Goal: Communication & Community: Answer question/provide support

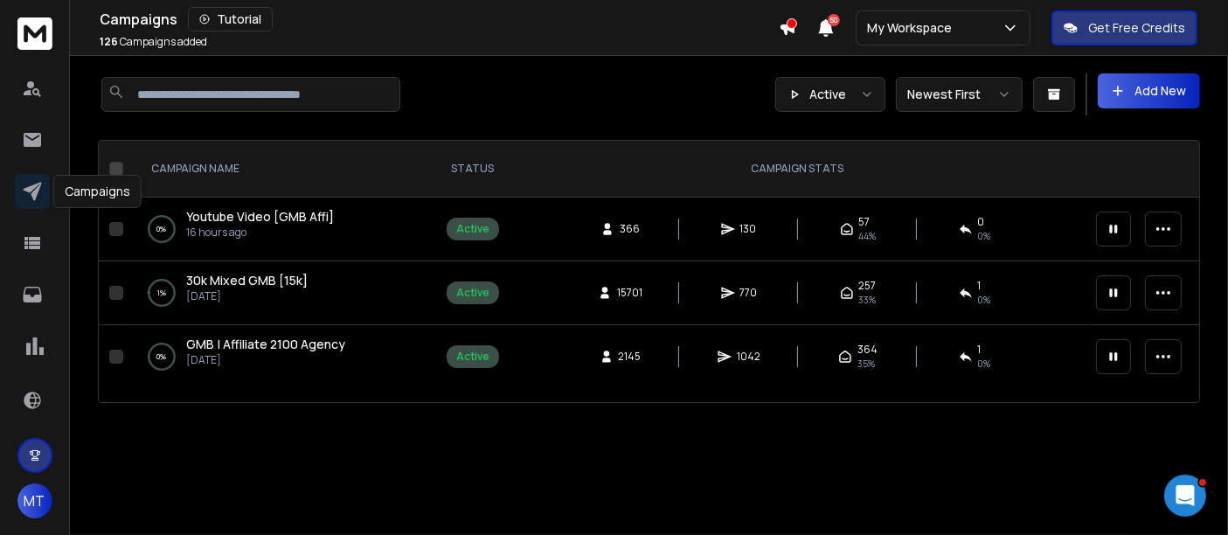
click at [38, 188] on icon at bounding box center [32, 191] width 21 height 21
click at [35, 294] on icon at bounding box center [32, 295] width 18 height 16
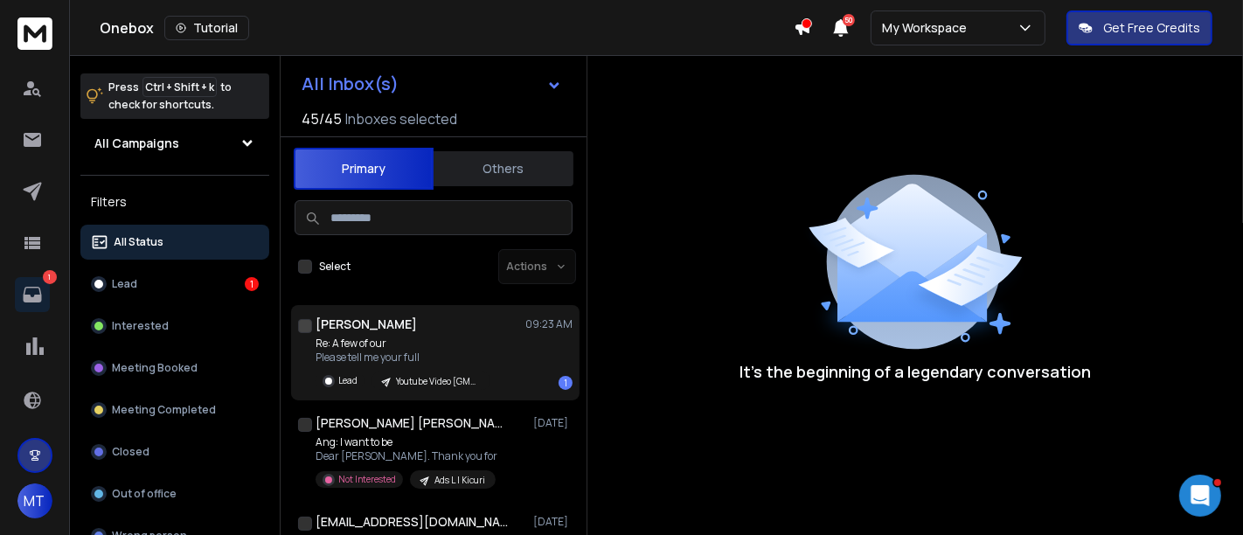
click at [404, 345] on p "Re: A few of our" at bounding box center [402, 343] width 175 height 14
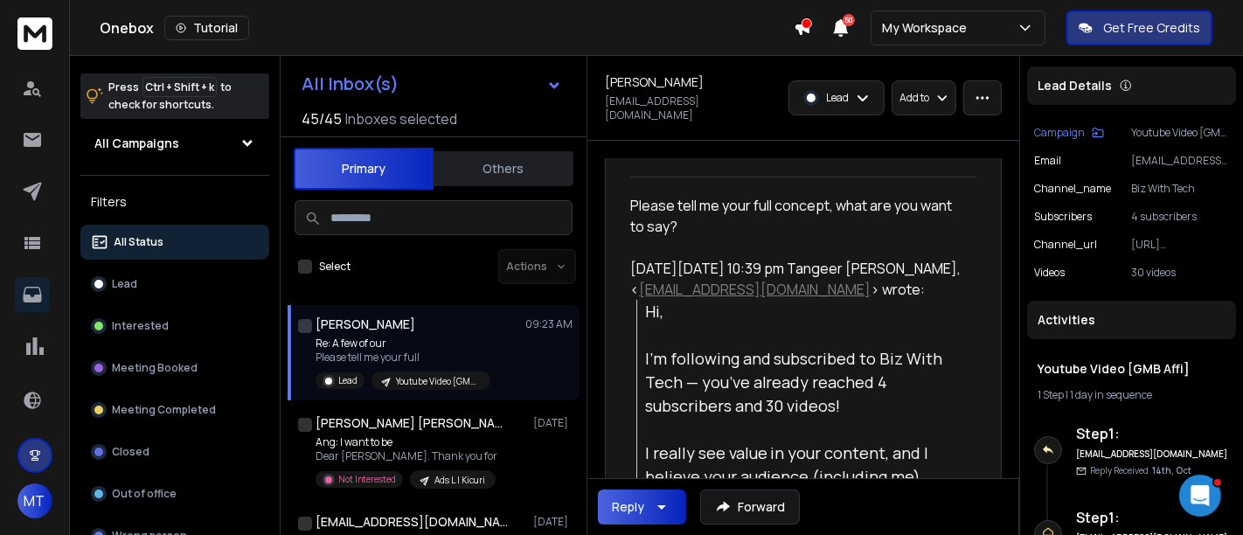
scroll to position [194, 0]
click at [1166, 246] on p "https://www.youtube.com/@BizWithTech" at bounding box center [1180, 245] width 98 height 14
click at [1154, 161] on p "shubhamtradersmtr@gmail.com" at bounding box center [1180, 161] width 98 height 14
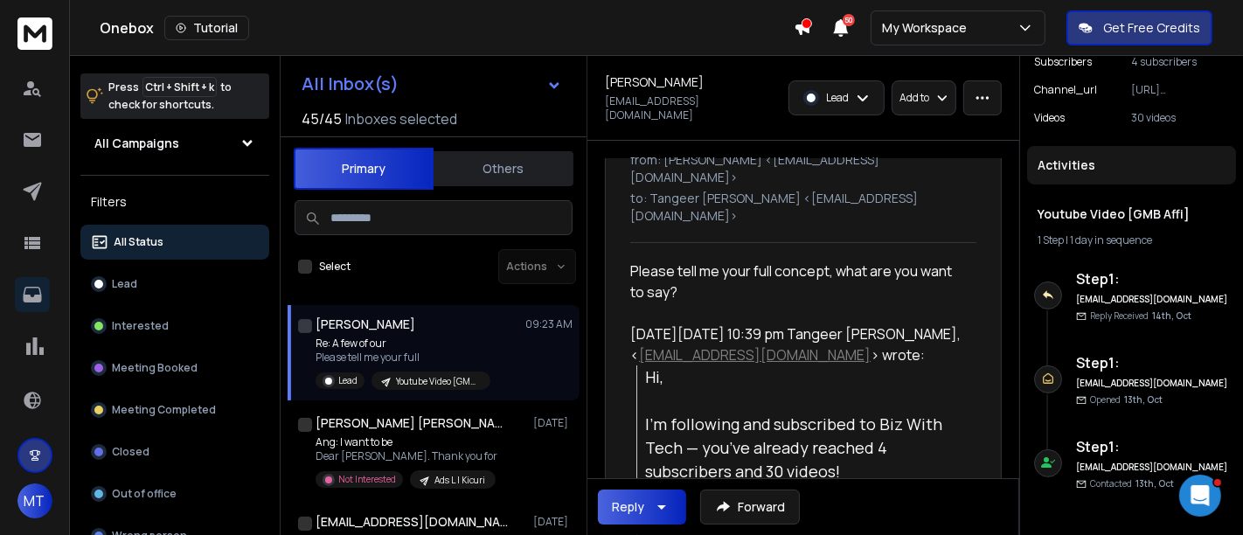
scroll to position [97, 0]
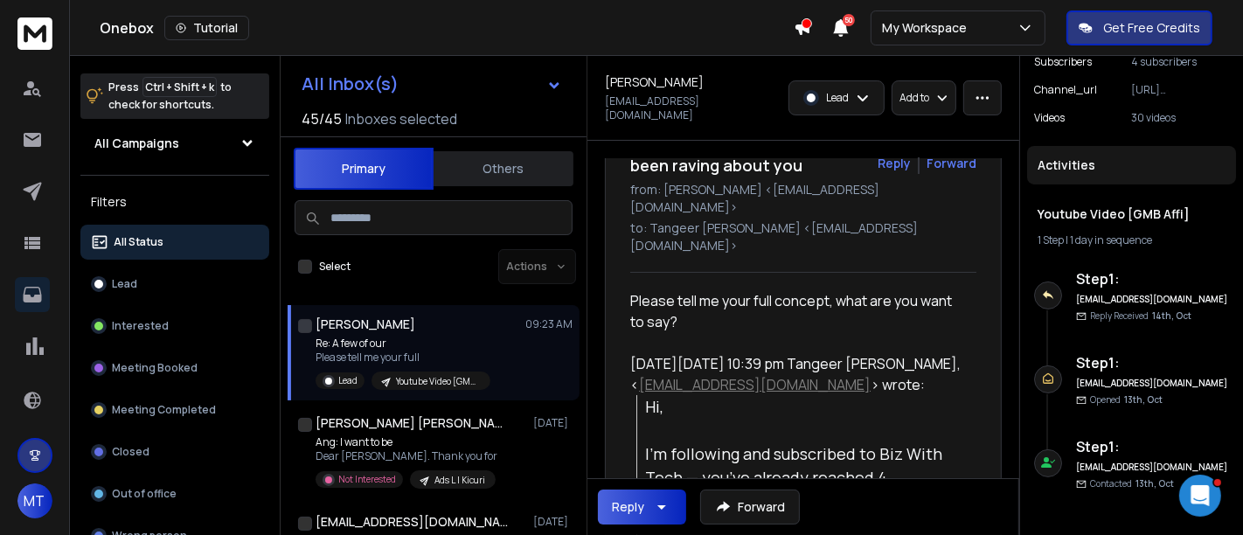
drag, startPoint x: 873, startPoint y: 360, endPoint x: 639, endPoint y: 364, distance: 234.2
click at [639, 364] on div "On Mon, 13 Oct 2025, 10:39 pm Tangeer Mehedi, < tangeer@sandiegoppcmanage.com >…" at bounding box center [796, 374] width 332 height 42
copy link "tangeer@sandiegoppcmanage.com"
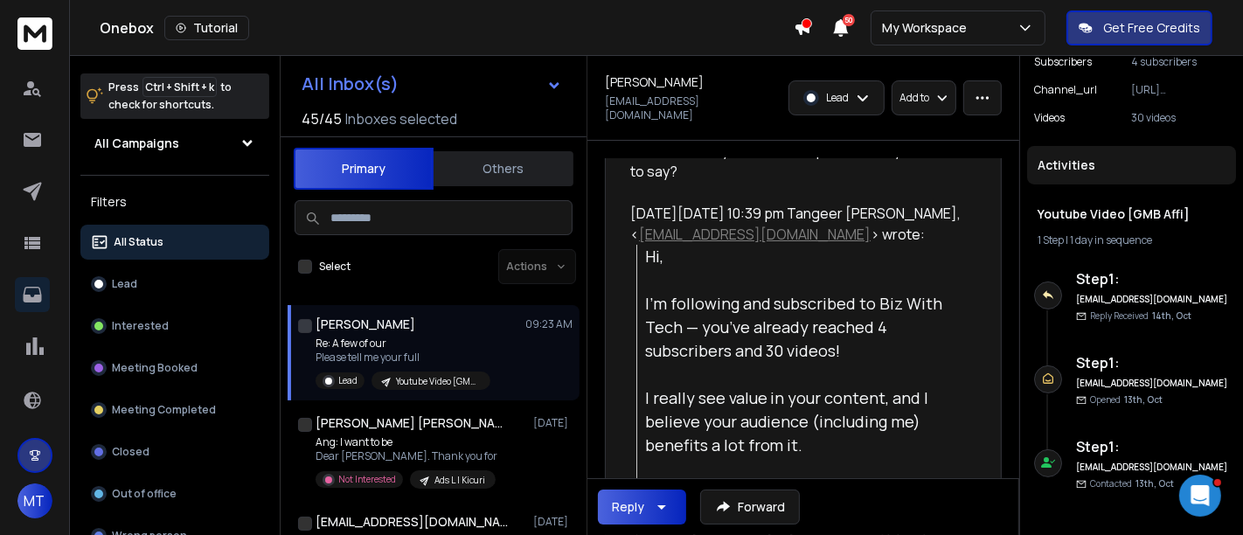
scroll to position [291, 0]
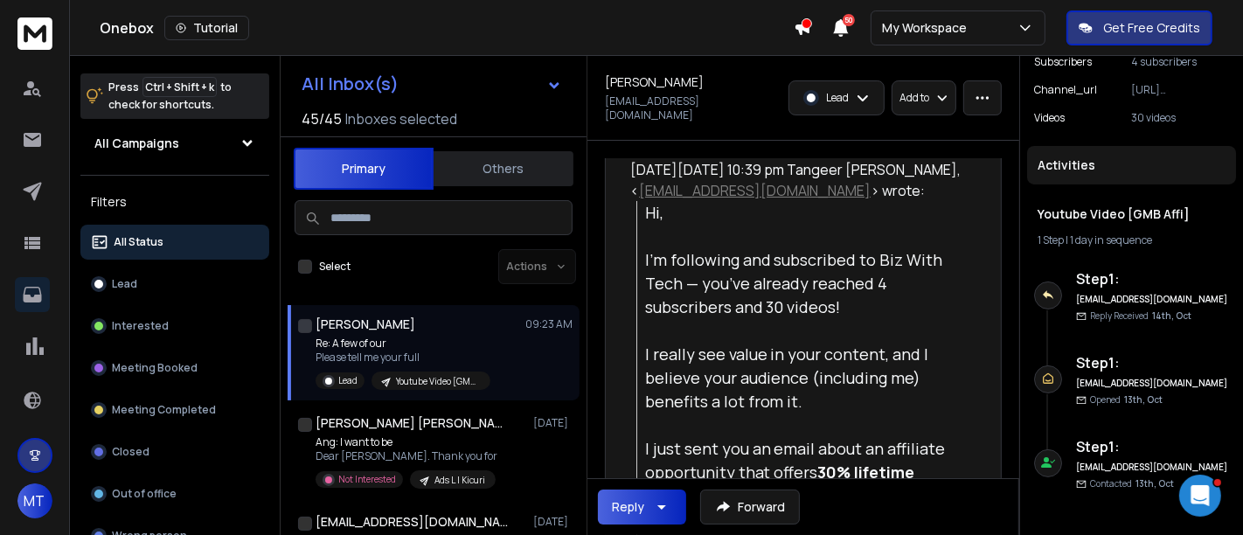
click at [616, 508] on div "Reply" at bounding box center [628, 506] width 32 height 17
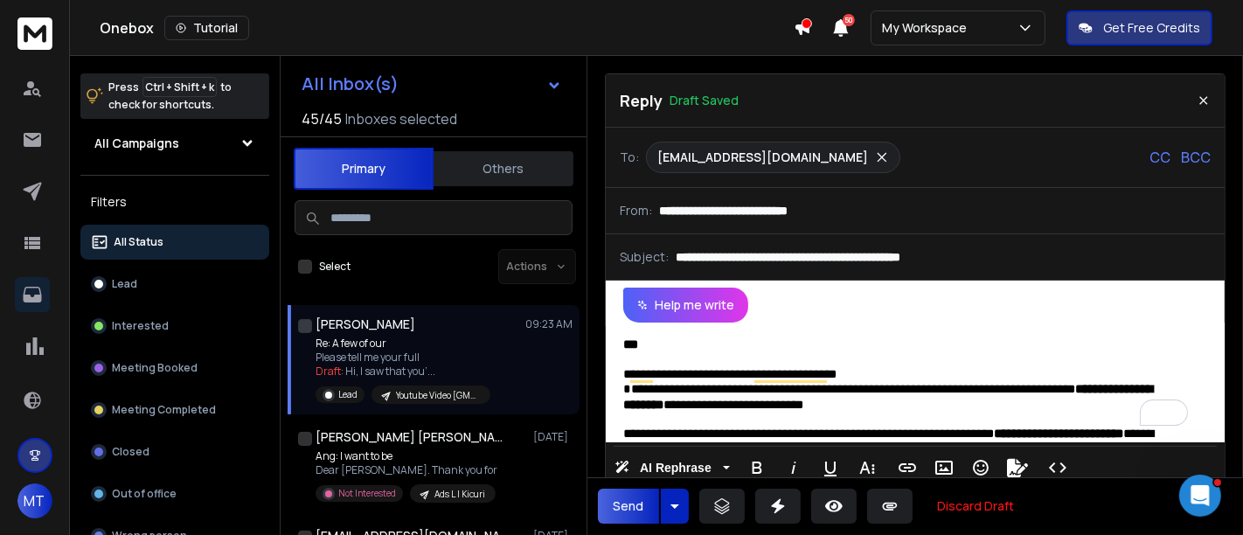
scroll to position [0, 0]
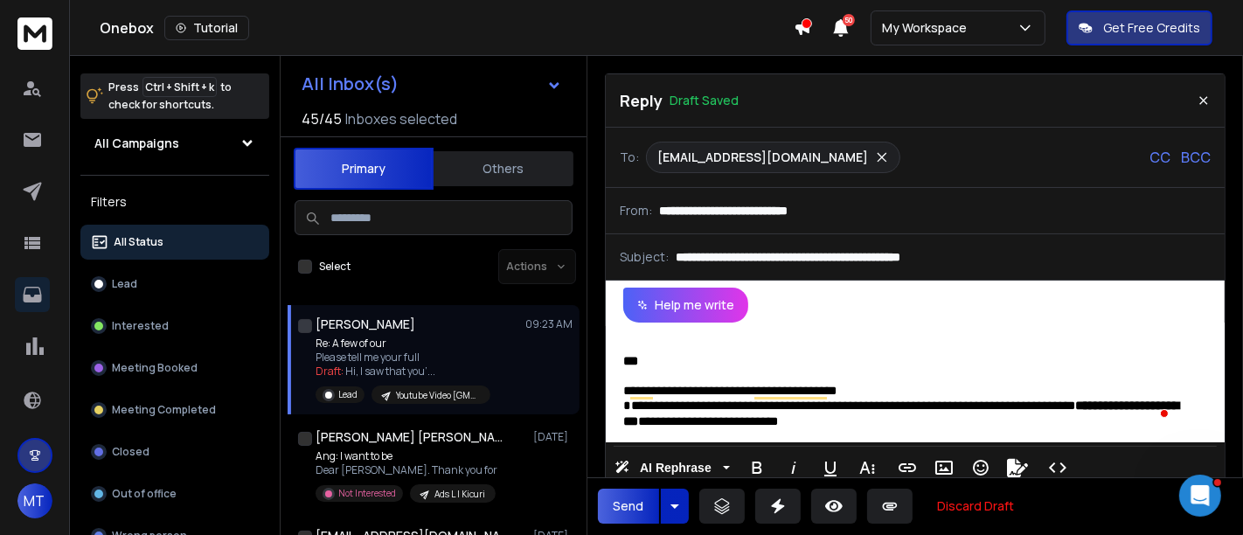
click at [928, 153] on input at bounding box center [968, 157] width 122 height 31
paste input "**********"
type input "**********"
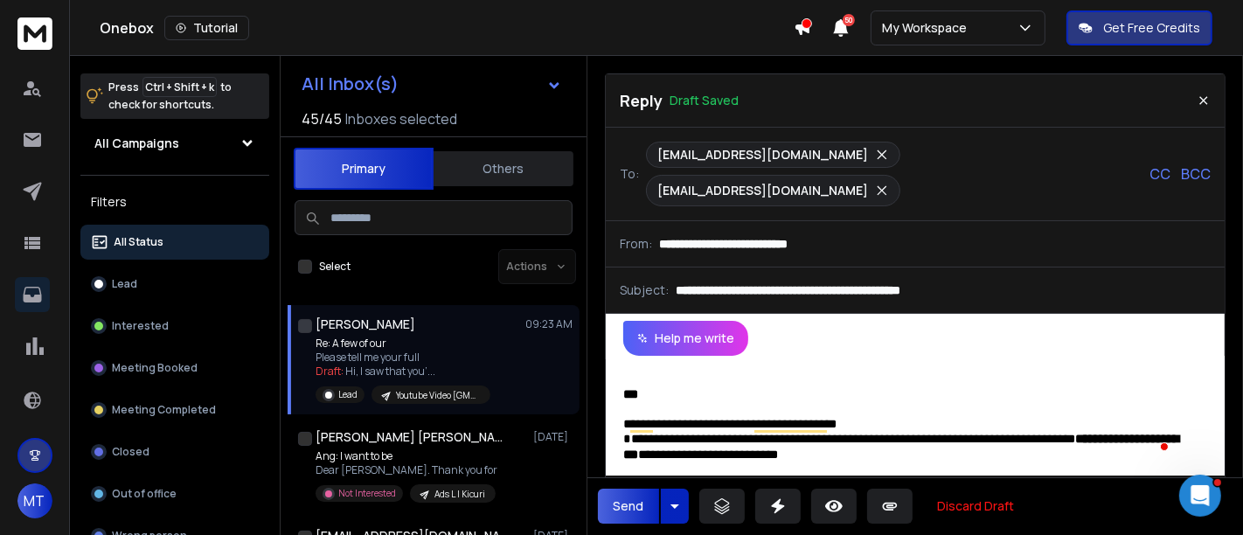
click at [1149, 178] on p "CC" at bounding box center [1159, 173] width 21 height 21
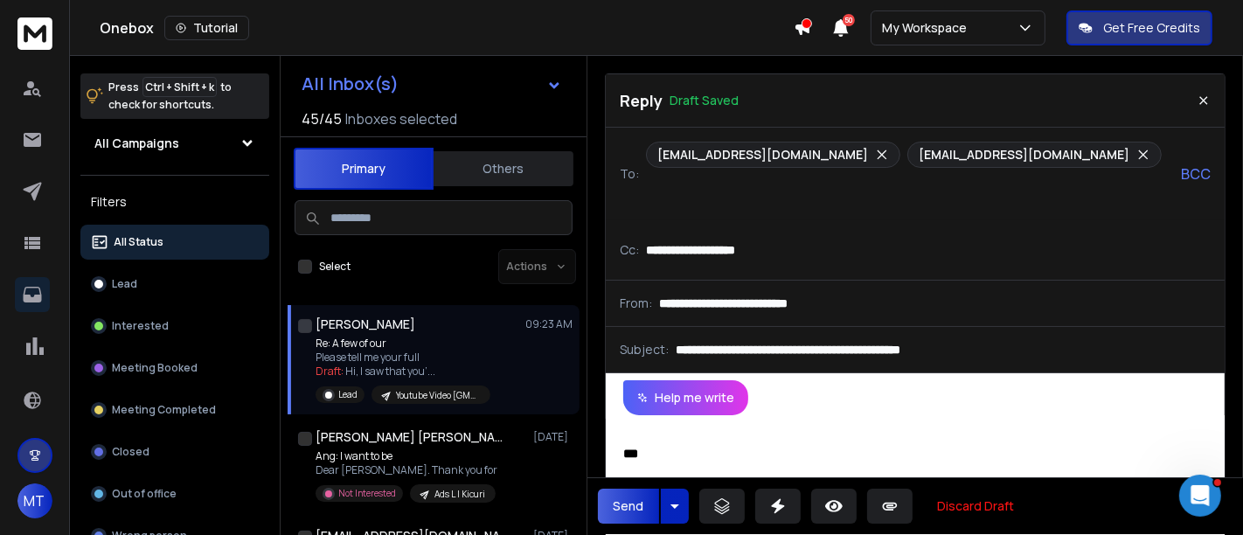
type input "**********"
click at [1181, 172] on p "BCC" at bounding box center [1196, 173] width 30 height 21
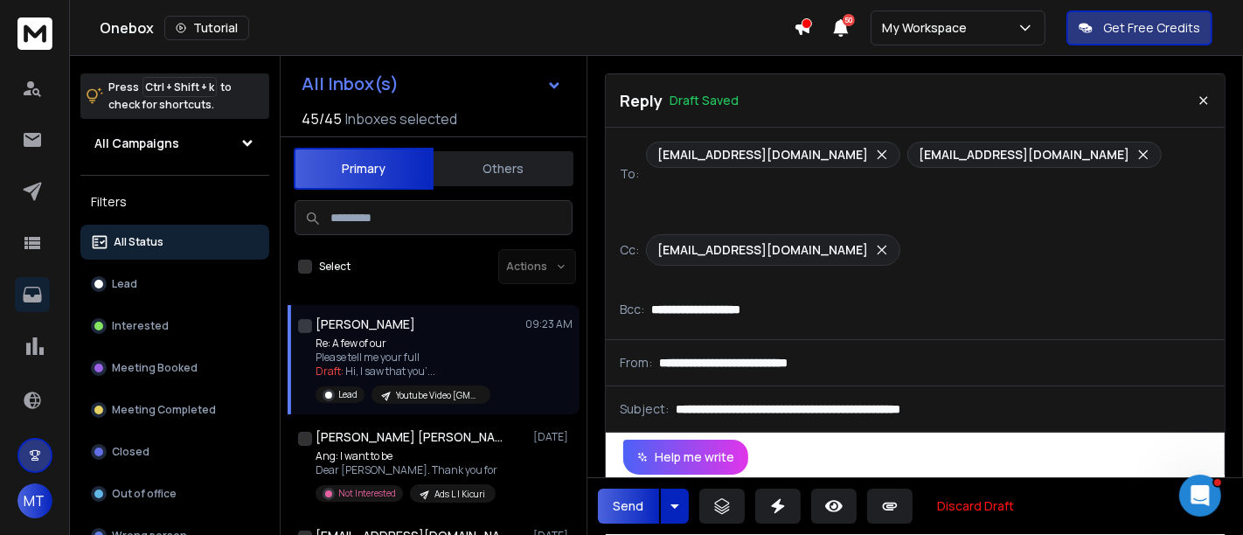
type input "**********"
click at [1119, 239] on div "gmb5ranger@gmail.com" at bounding box center [928, 249] width 565 height 31
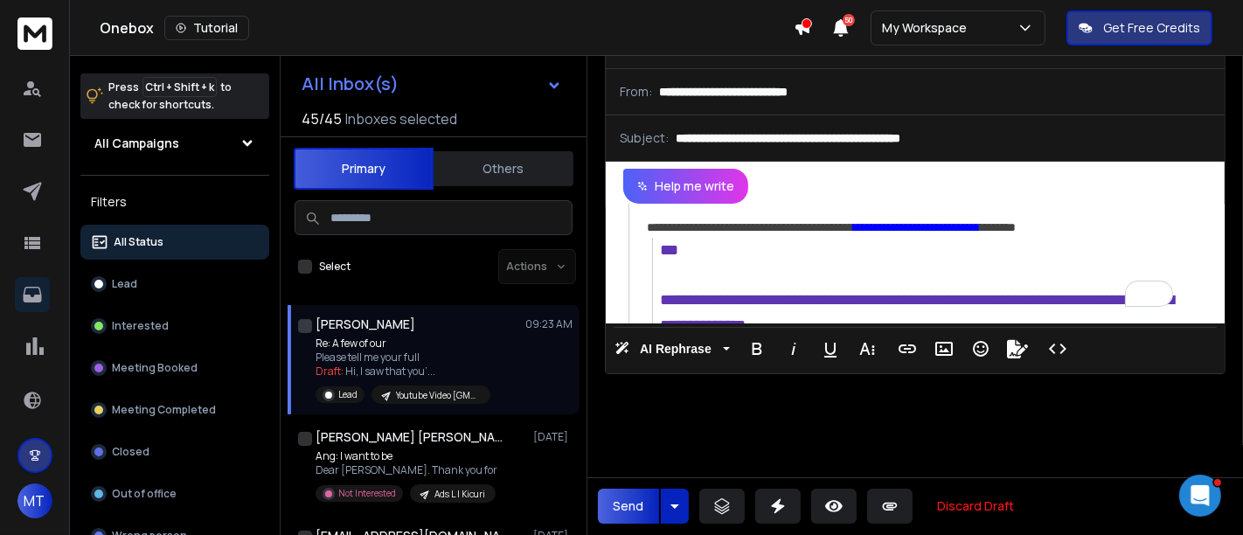
scroll to position [153, 0]
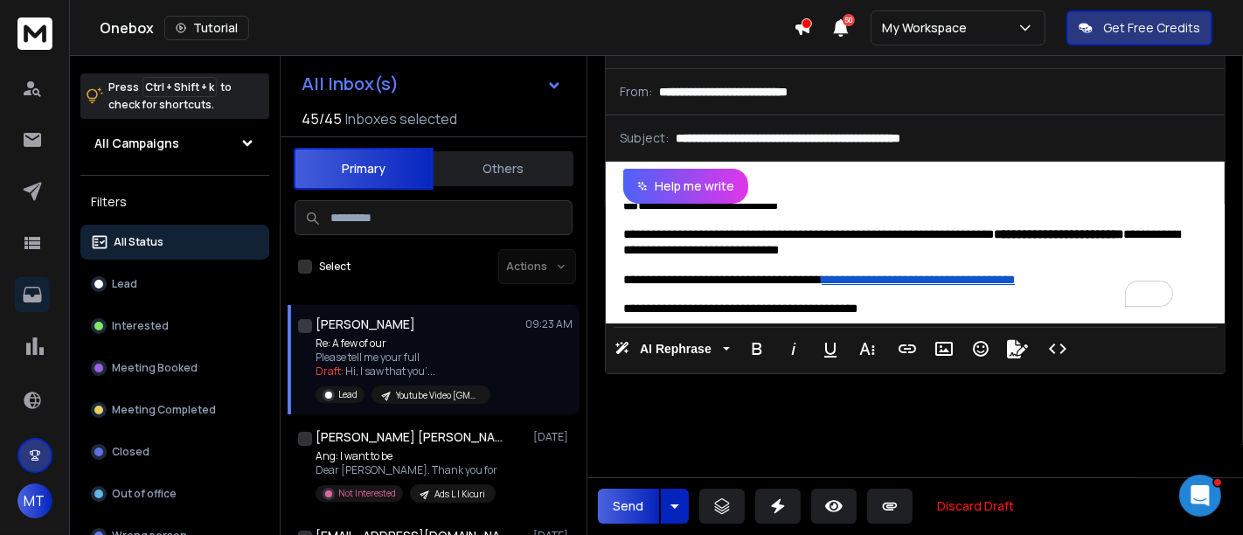
click at [629, 498] on button "Send" at bounding box center [628, 505] width 61 height 35
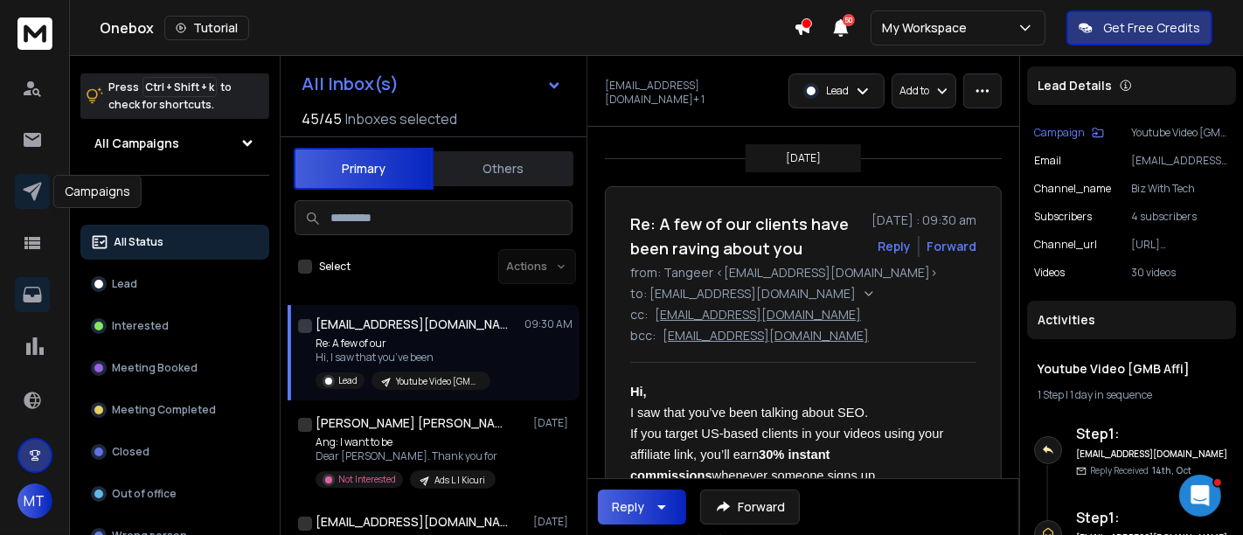
click at [43, 178] on link at bounding box center [32, 191] width 35 height 35
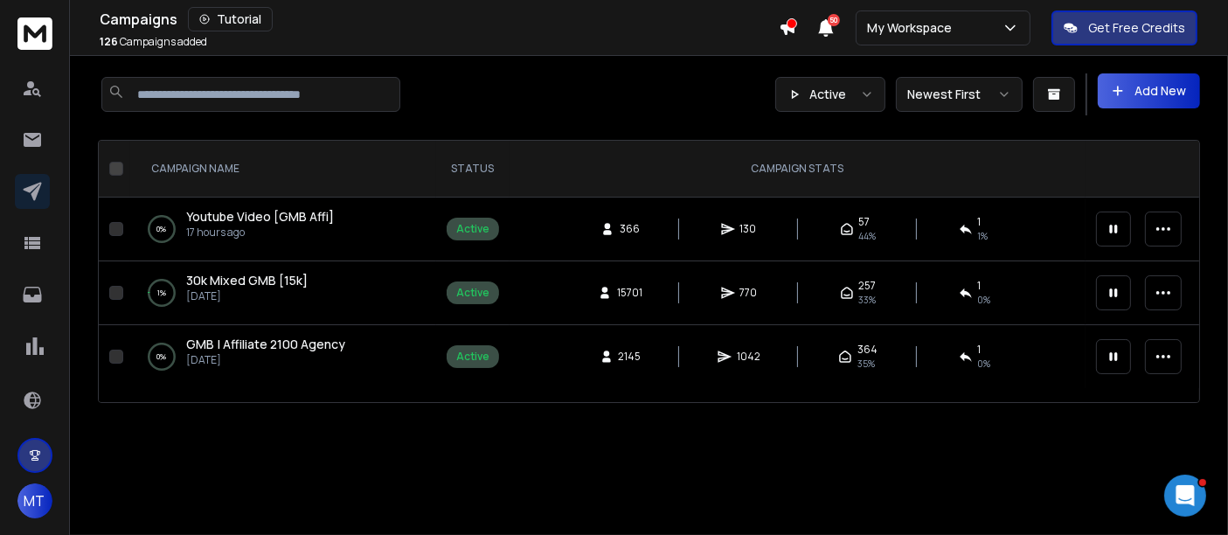
click at [482, 83] on div at bounding box center [373, 94] width 551 height 42
click at [449, 112] on div at bounding box center [373, 94] width 551 height 42
click at [544, 117] on div "Campaigns 126 Campaigns Added Active Newest First Add New CAMPAIGN NAME STATUS …" at bounding box center [649, 340] width 1102 height 535
click at [695, 104] on div "Campaigns 126 Campaigns Added Active Newest First Add New" at bounding box center [924, 94] width 551 height 42
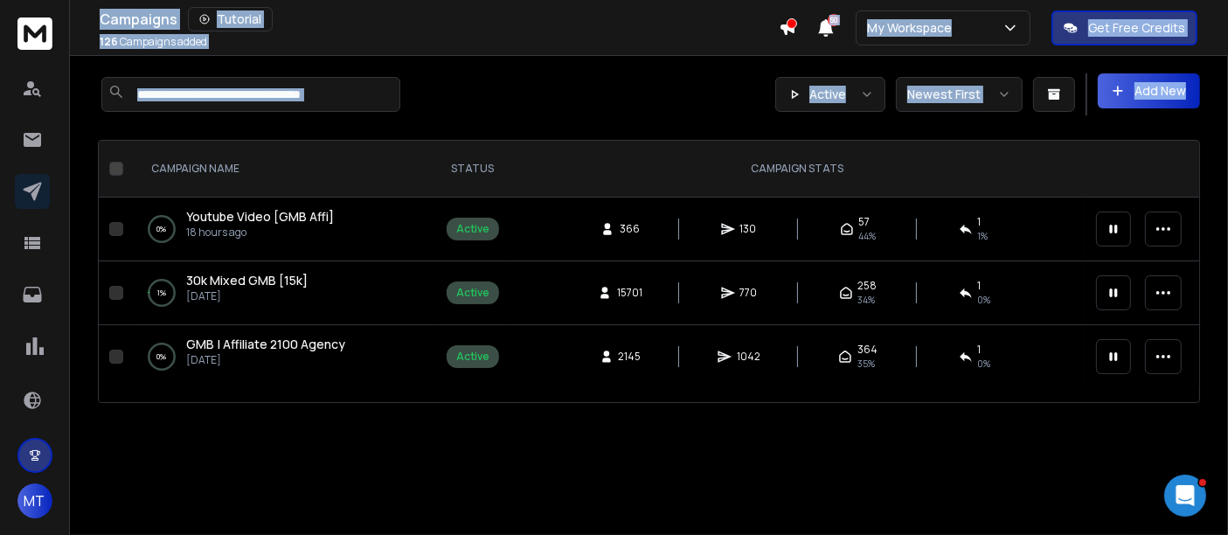
drag, startPoint x: 100, startPoint y: 24, endPoint x: 1203, endPoint y: 392, distance: 1163.7
click at [1203, 391] on div "Campaigns Tutorial 126 Campaigns added 50 My Workspace Get Free Credits Campaig…" at bounding box center [614, 313] width 1228 height 626
click at [1203, 400] on div "Campaigns 126 Campaigns Added Active Newest First Add New CAMPAIGN NAME STATUS …" at bounding box center [649, 341] width 1158 height 570
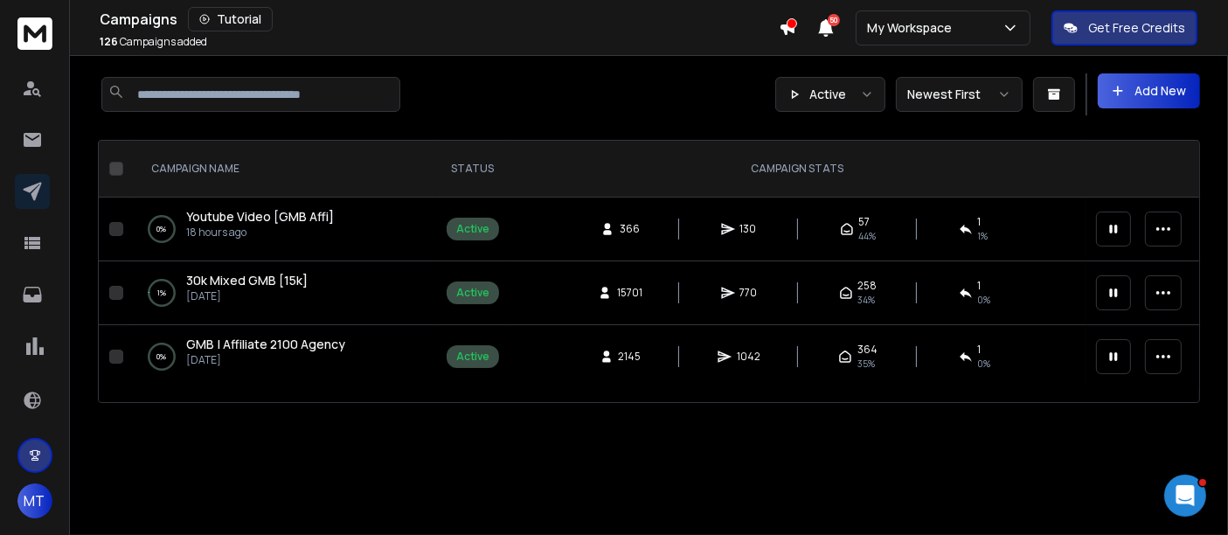
click at [471, 133] on div "Campaigns 126 Campaigns Added Active Newest First Add New CAMPAIGN NAME STATUS …" at bounding box center [649, 340] width 1102 height 535
